Goal: Task Accomplishment & Management: Manage account settings

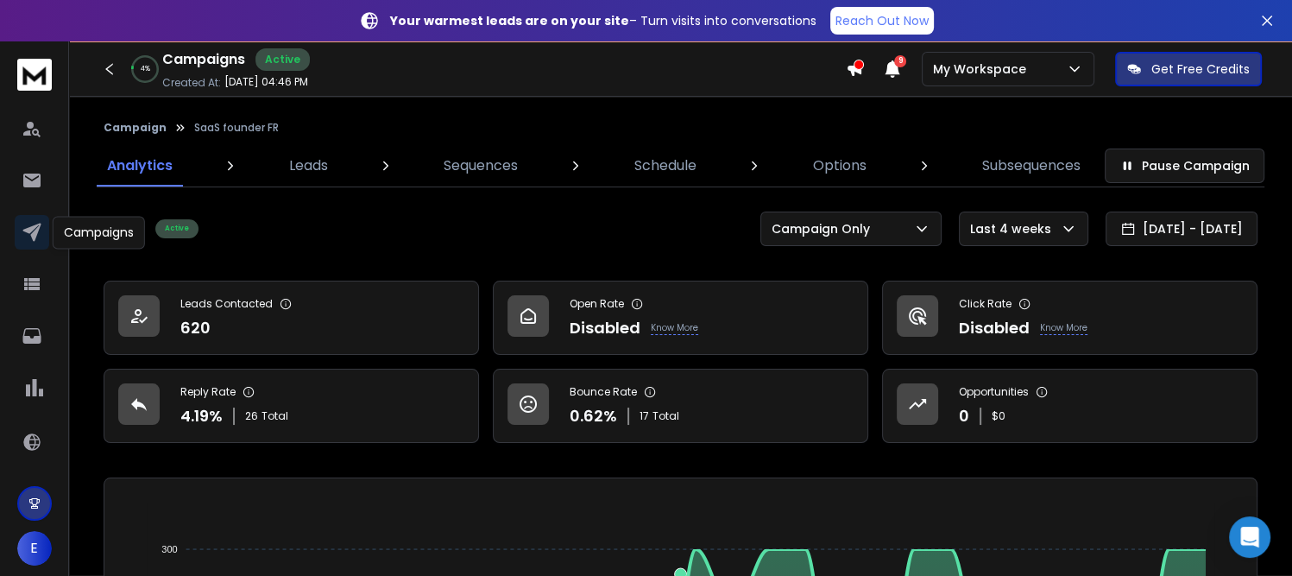
click at [33, 235] on icon at bounding box center [31, 232] width 18 height 18
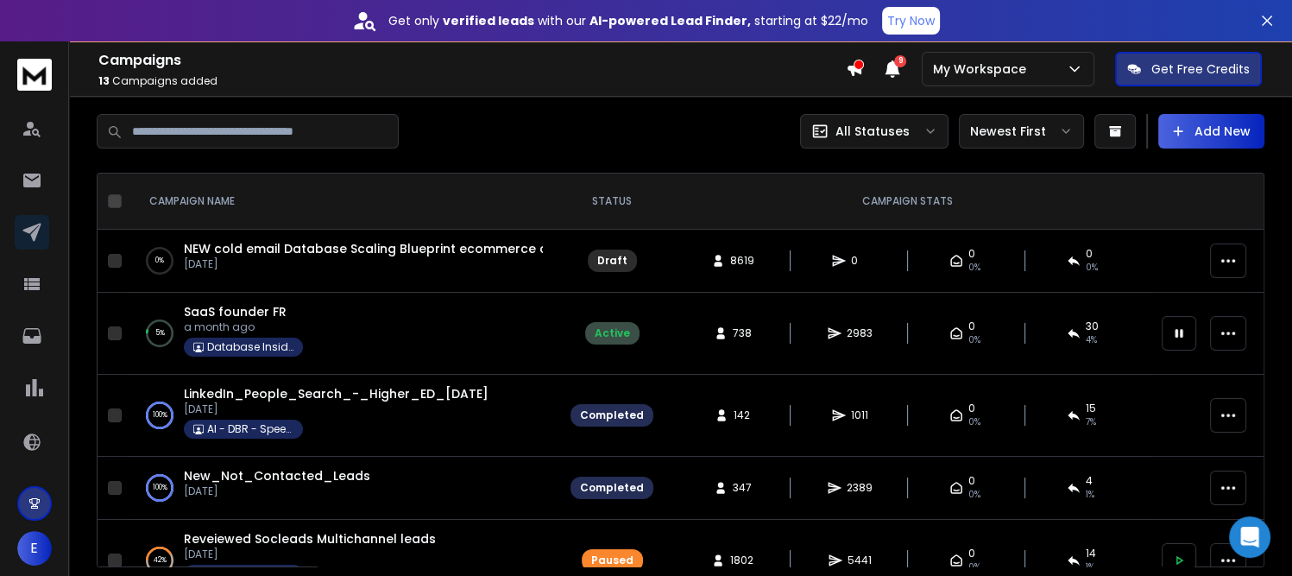
click at [224, 309] on span "SaaS founder FR" at bounding box center [235, 311] width 103 height 17
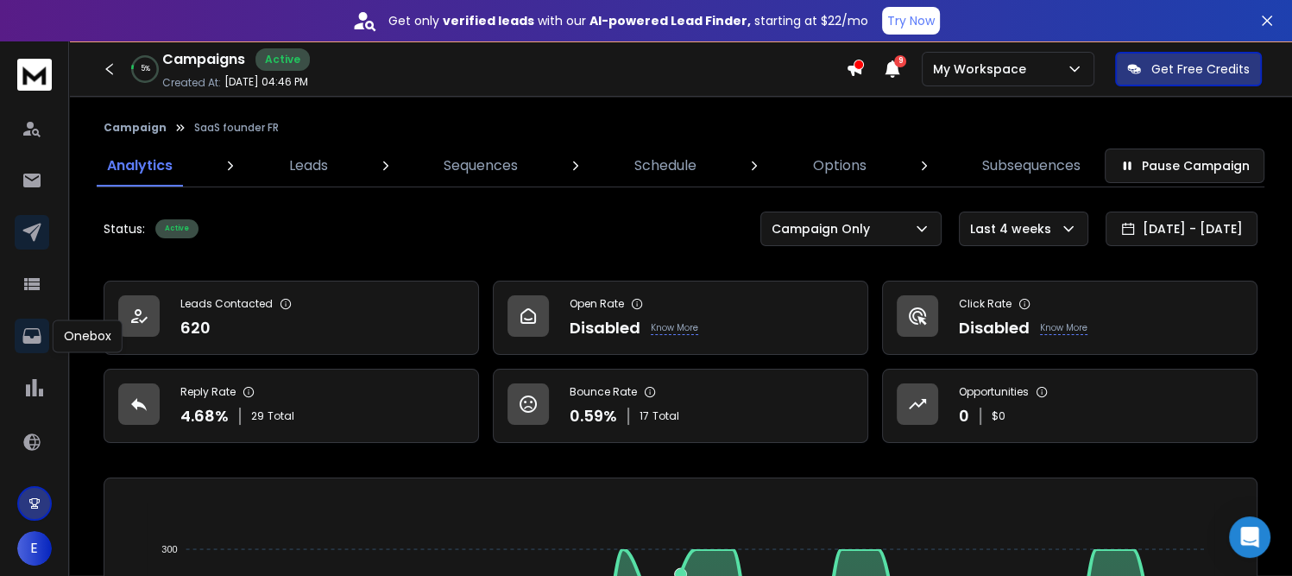
click at [35, 338] on icon at bounding box center [31, 336] width 18 height 16
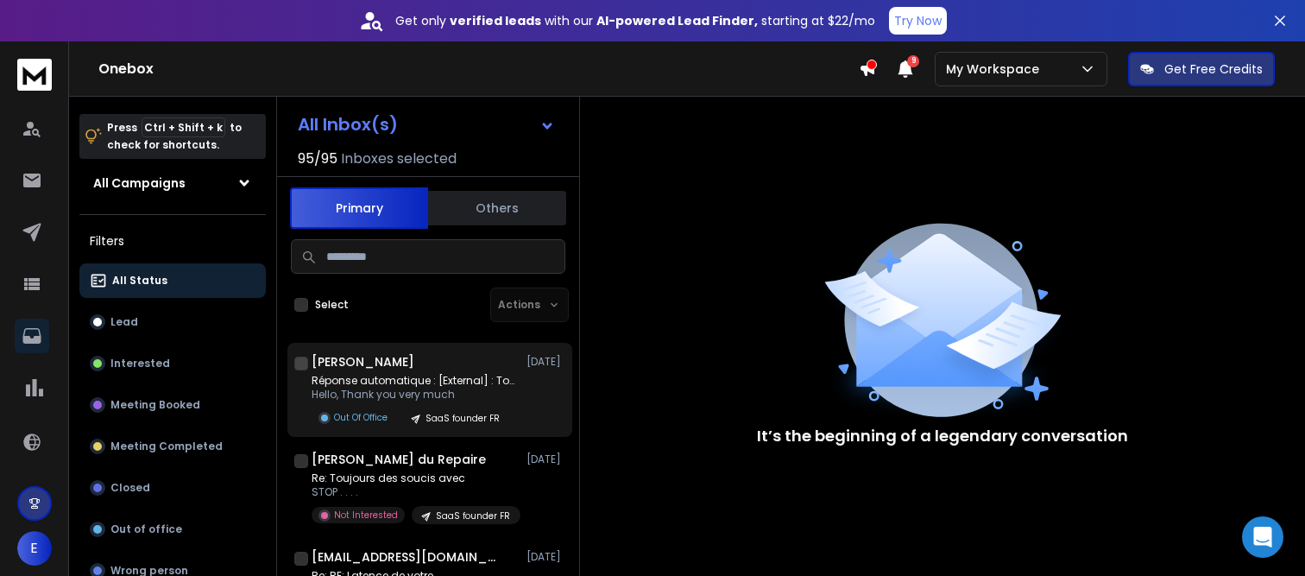
click at [445, 387] on p "Hello, Thank you very much" at bounding box center [415, 394] width 207 height 14
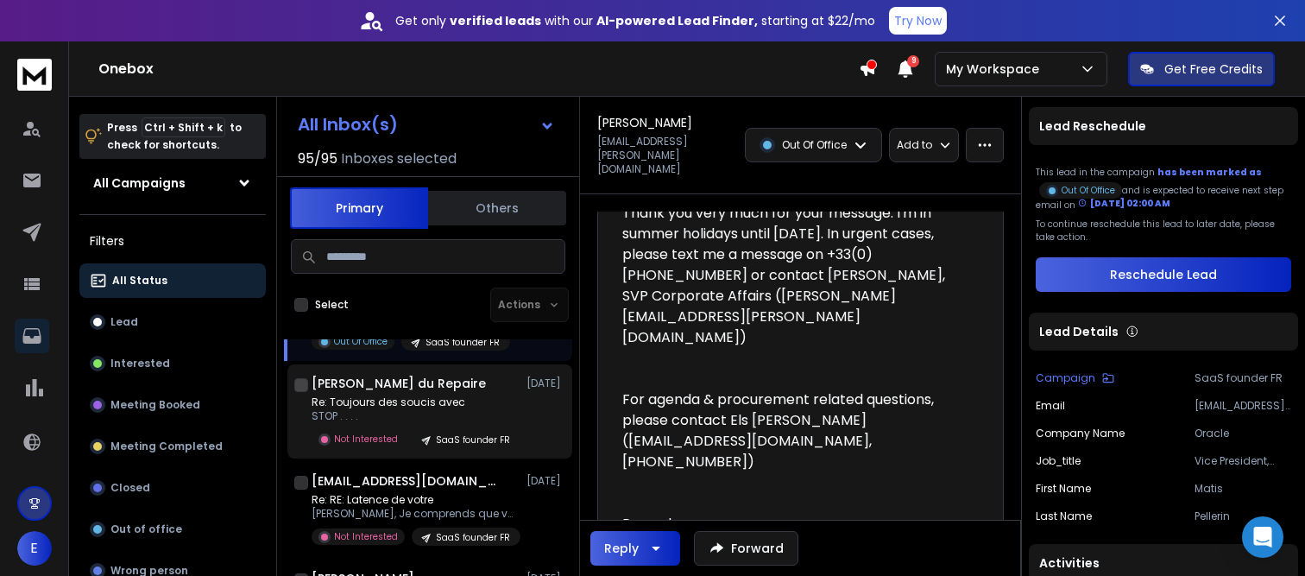
scroll to position [78, 0]
click at [418, 416] on p "STOP . . . ." at bounding box center [415, 414] width 207 height 14
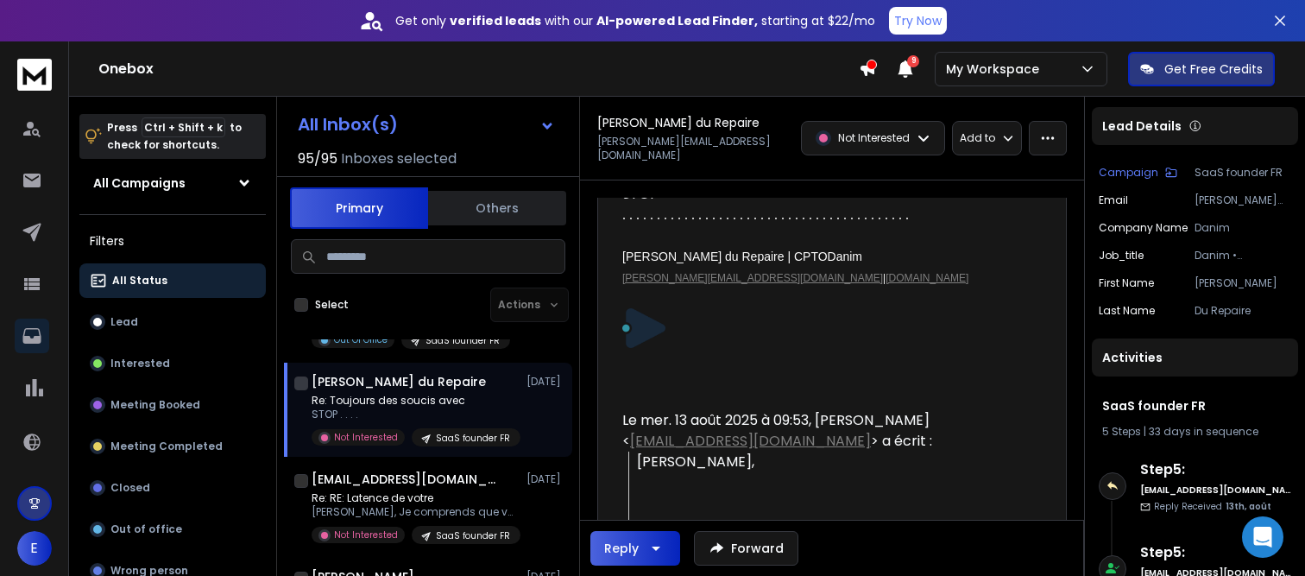
scroll to position [0, 0]
